Goal: Task Accomplishment & Management: Manage account settings

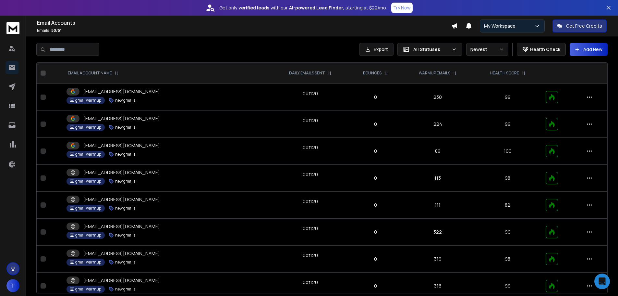
click at [516, 28] on p "My Workspace" at bounding box center [501, 26] width 34 height 6
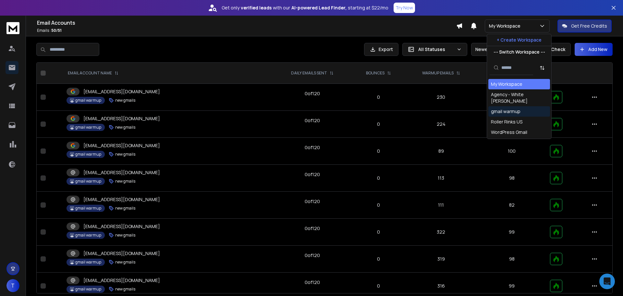
click at [512, 108] on div "gmail warmup" at bounding box center [506, 111] width 30 height 6
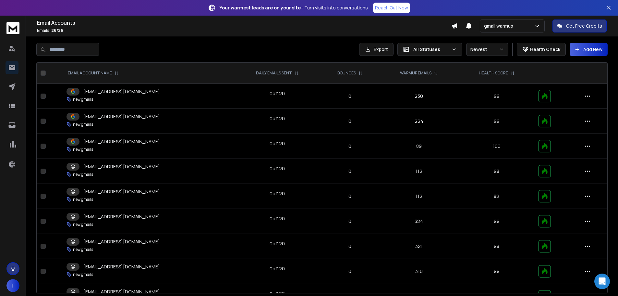
click at [171, 161] on td "[EMAIL_ADDRESS][DOMAIN_NAME] new gmails" at bounding box center [148, 171] width 171 height 25
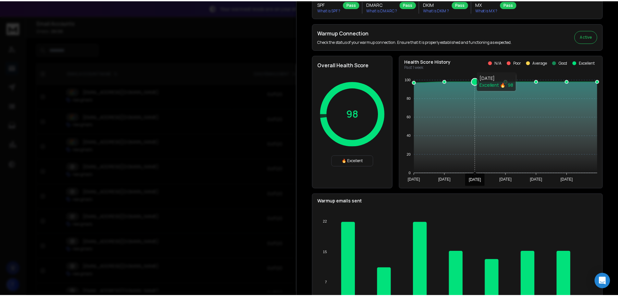
scroll to position [219, 0]
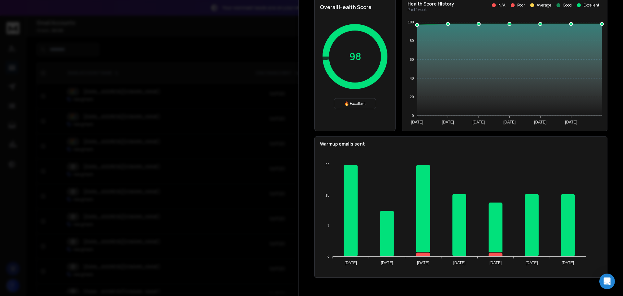
click at [187, 157] on div at bounding box center [311, 148] width 623 height 296
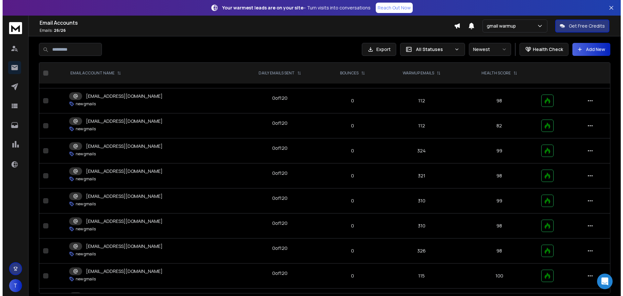
scroll to position [130, 0]
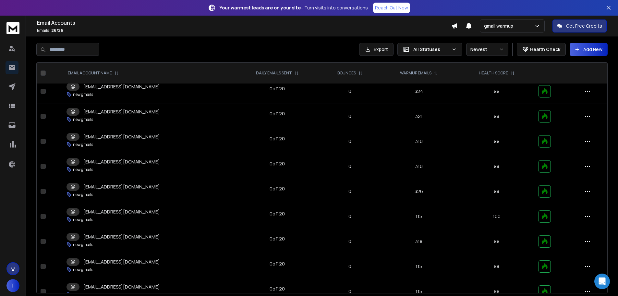
click at [119, 138] on p "[EMAIL_ADDRESS][DOMAIN_NAME]" at bounding box center [121, 136] width 77 height 6
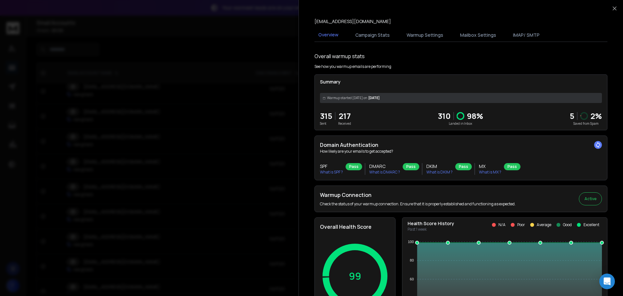
click at [526, 33] on button "IMAP/ SMTP" at bounding box center [526, 35] width 34 height 14
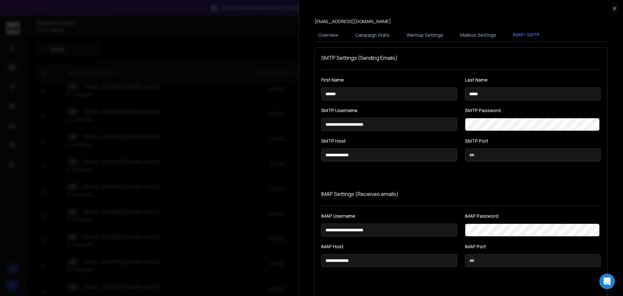
click at [491, 28] on div "**********" at bounding box center [461, 186] width 309 height 357
click at [484, 31] on button "Mailbox Settings" at bounding box center [478, 35] width 44 height 14
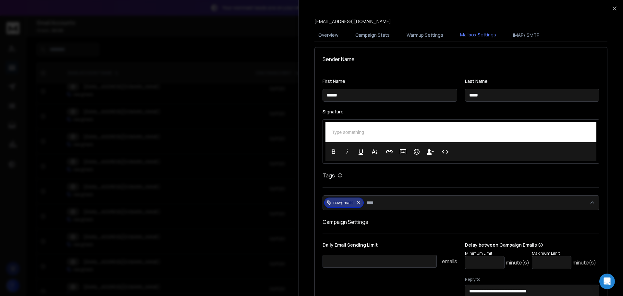
click at [420, 32] on button "Warmup Settings" at bounding box center [425, 35] width 44 height 14
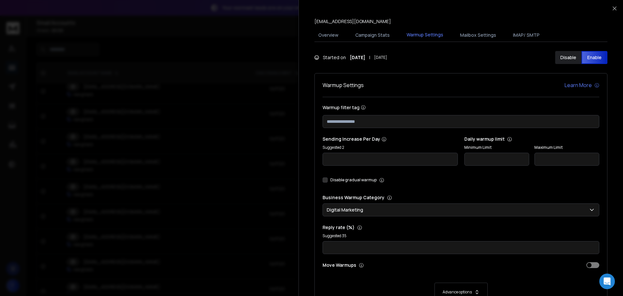
drag, startPoint x: 354, startPoint y: 29, endPoint x: 320, endPoint y: 34, distance: 34.2
click at [354, 29] on button "Campaign Stats" at bounding box center [372, 35] width 42 height 14
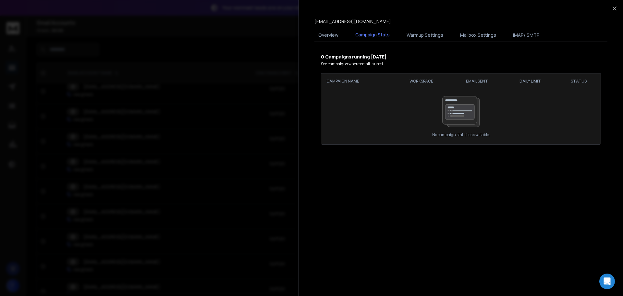
click at [320, 34] on button "Overview" at bounding box center [328, 35] width 28 height 14
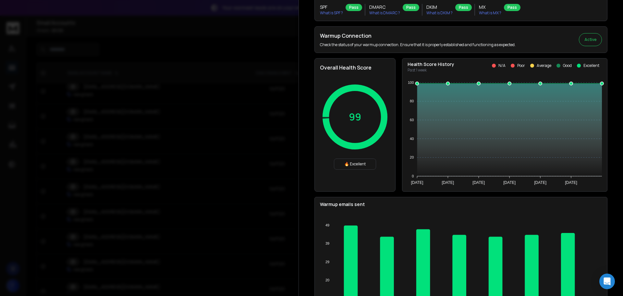
scroll to position [219, 0]
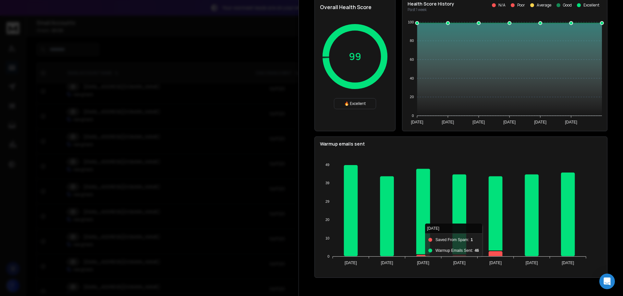
click at [190, 178] on div at bounding box center [311, 148] width 623 height 296
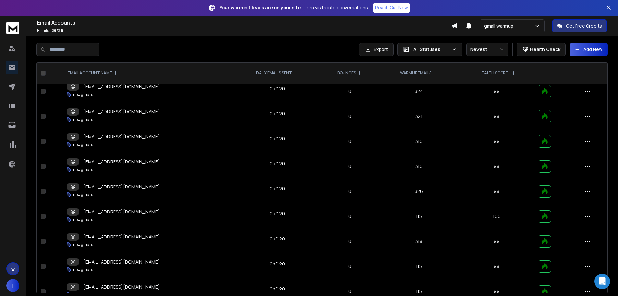
click at [117, 140] on div "[EMAIL_ADDRESS][DOMAIN_NAME]" at bounding box center [113, 137] width 93 height 8
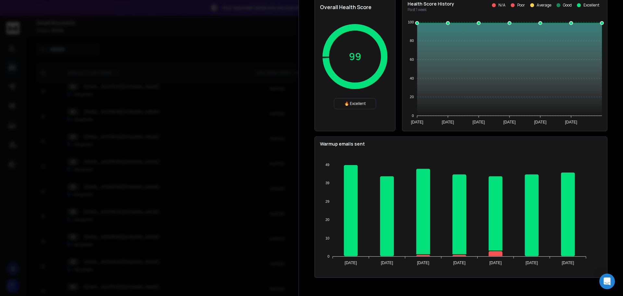
click at [154, 181] on div at bounding box center [311, 148] width 623 height 296
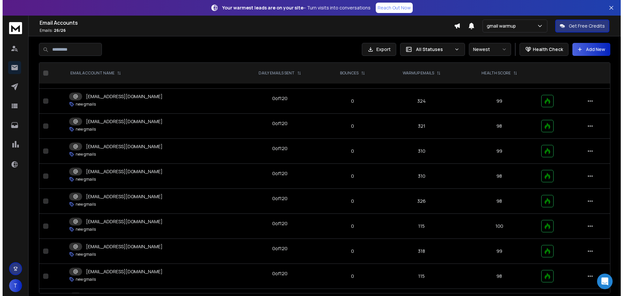
scroll to position [0, 0]
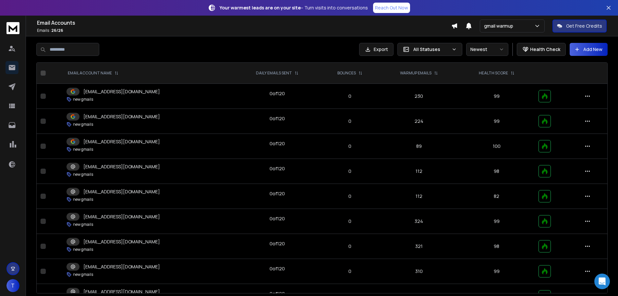
click at [115, 122] on div "new gmails" at bounding box center [148, 124] width 163 height 5
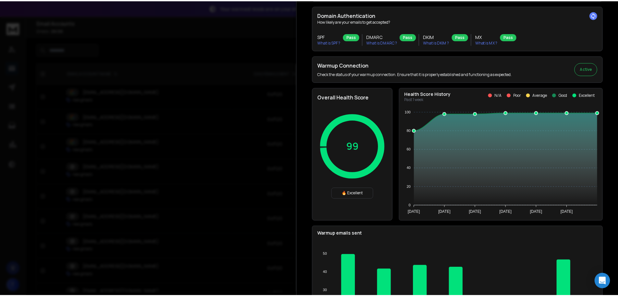
scroll to position [219, 0]
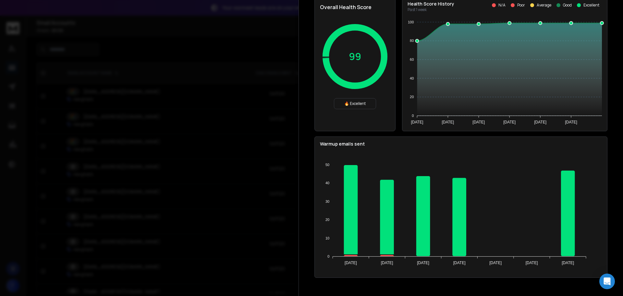
click at [171, 227] on div at bounding box center [311, 148] width 623 height 296
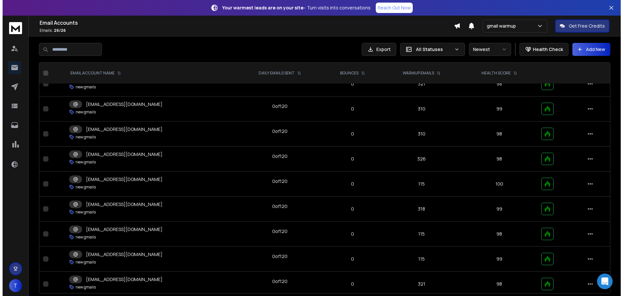
scroll to position [292, 0]
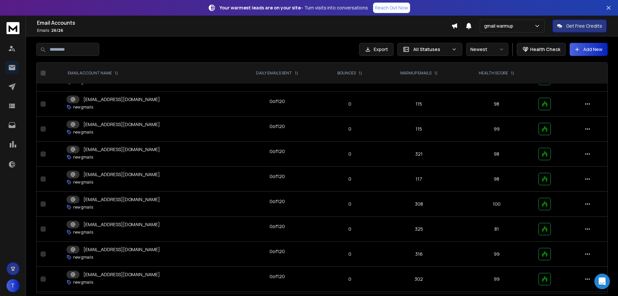
click at [116, 202] on div "[EMAIL_ADDRESS][DOMAIN_NAME]" at bounding box center [113, 199] width 93 height 8
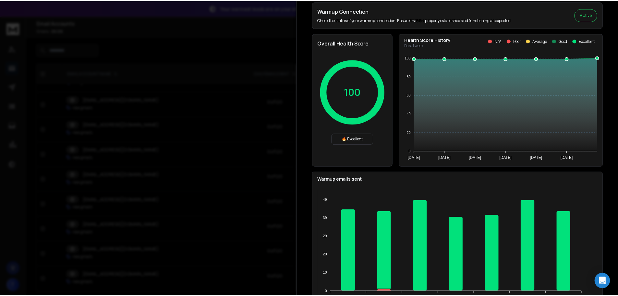
scroll to position [219, 0]
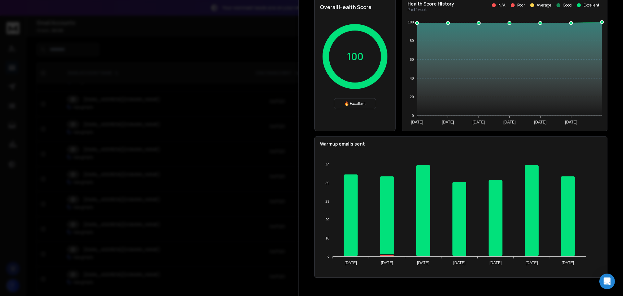
click at [194, 196] on div at bounding box center [311, 148] width 623 height 296
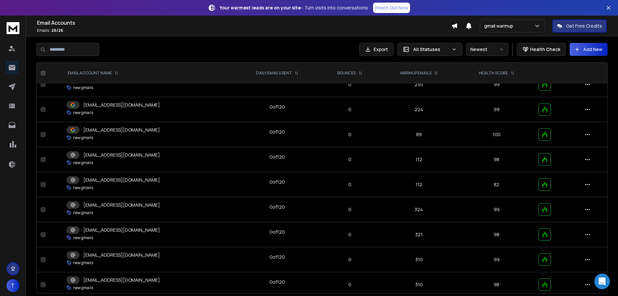
scroll to position [0, 0]
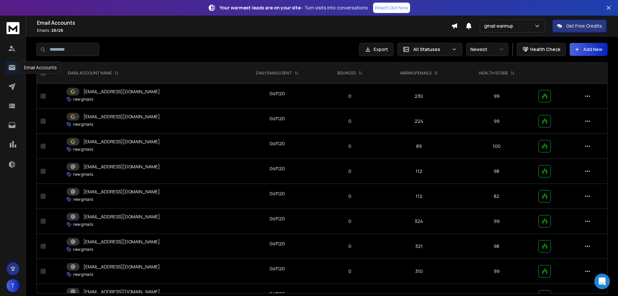
click at [11, 69] on icon at bounding box center [12, 67] width 6 height 5
click at [510, 27] on p "gmail warmup" at bounding box center [500, 26] width 32 height 6
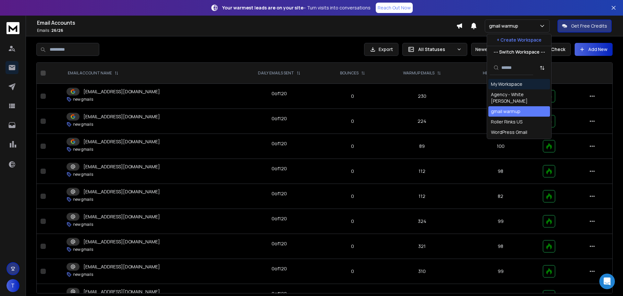
click at [518, 83] on div "My Workspace" at bounding box center [506, 84] width 31 height 6
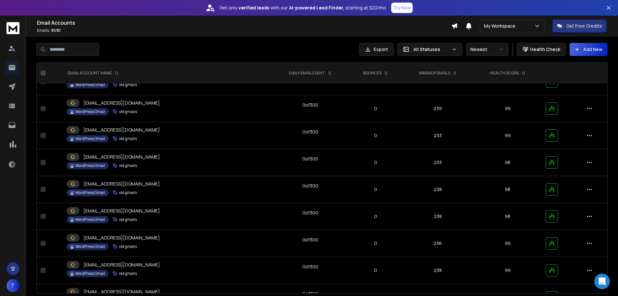
scroll to position [747, 0]
